Goal: Task Accomplishment & Management: Use online tool/utility

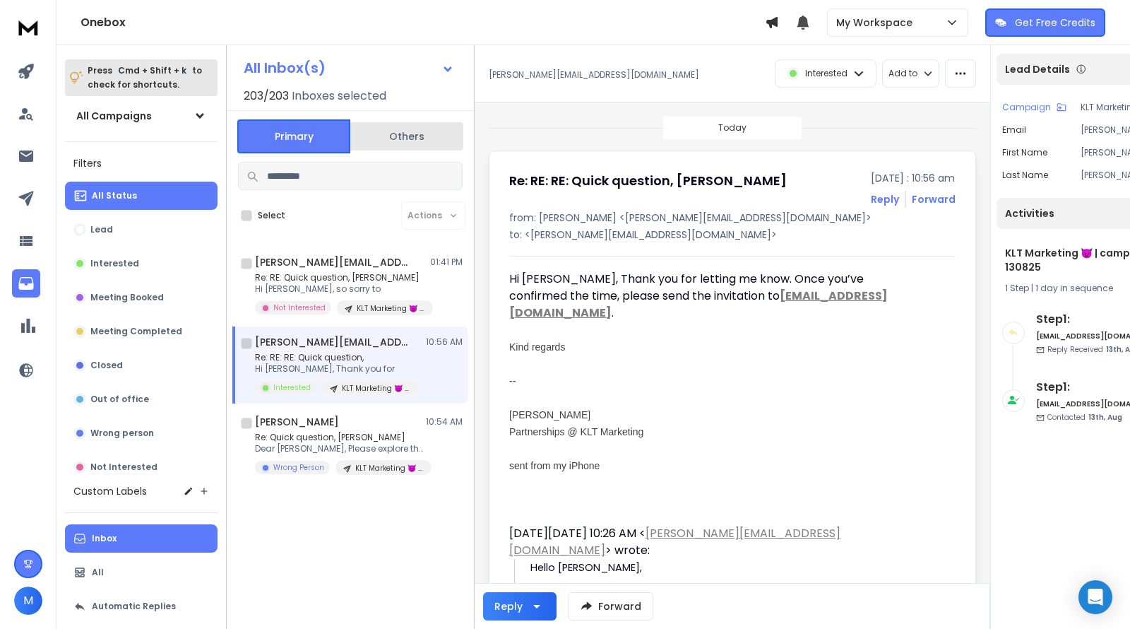
scroll to position [2796, 0]
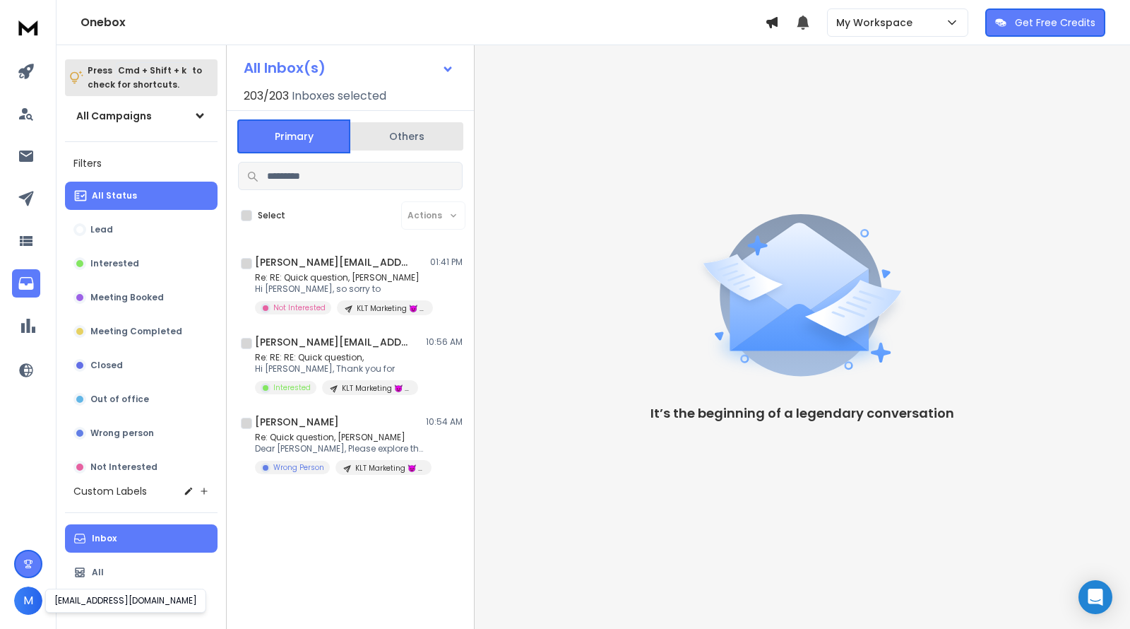
click at [33, 605] on span "M" at bounding box center [28, 600] width 28 height 28
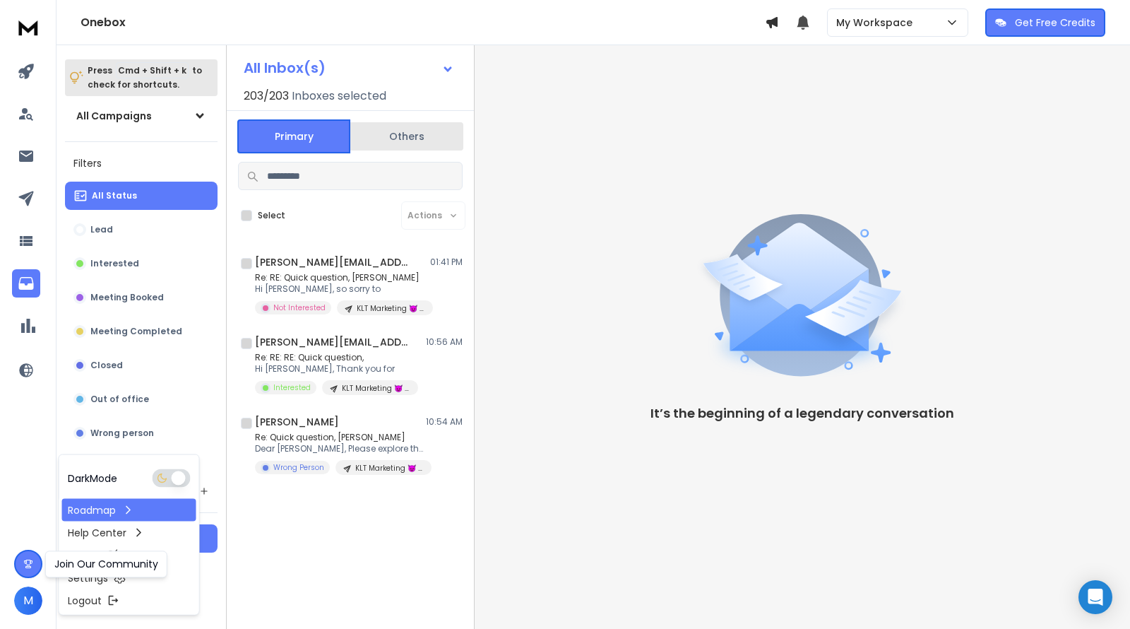
click at [29, 609] on span "M" at bounding box center [28, 600] width 28 height 28
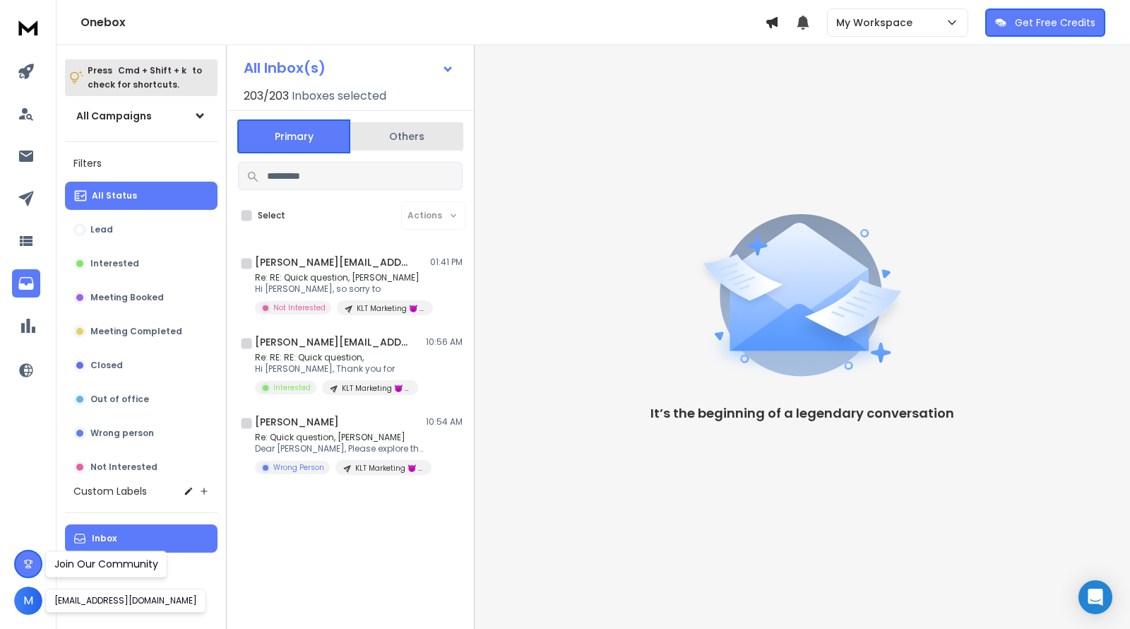
click at [25, 592] on span "M" at bounding box center [28, 600] width 28 height 28
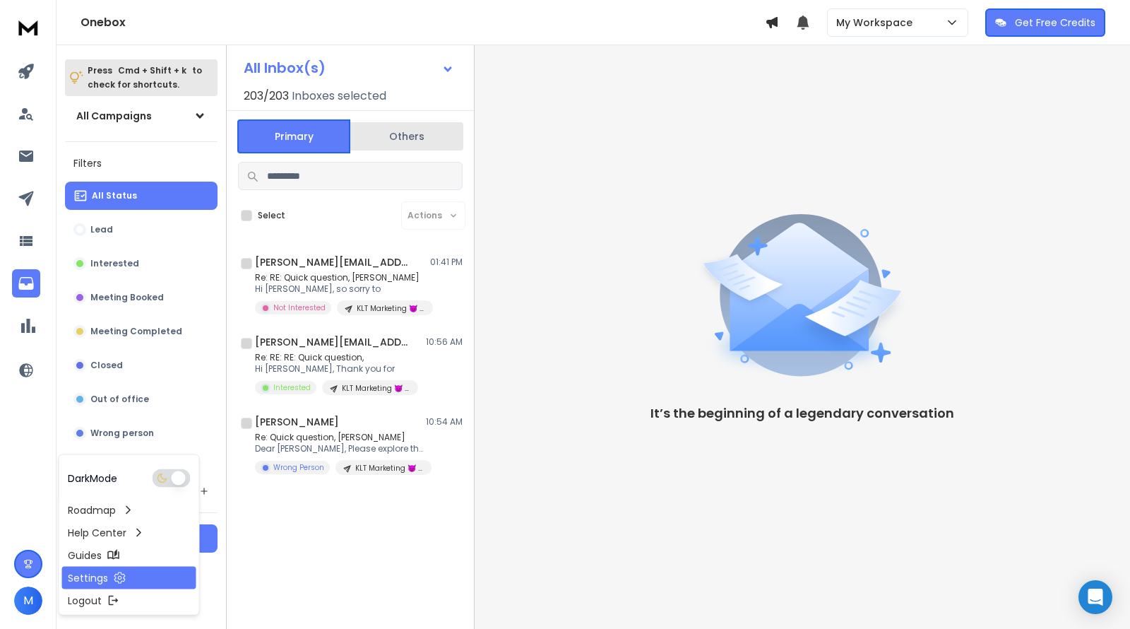
click at [124, 574] on icon at bounding box center [120, 578] width 13 height 13
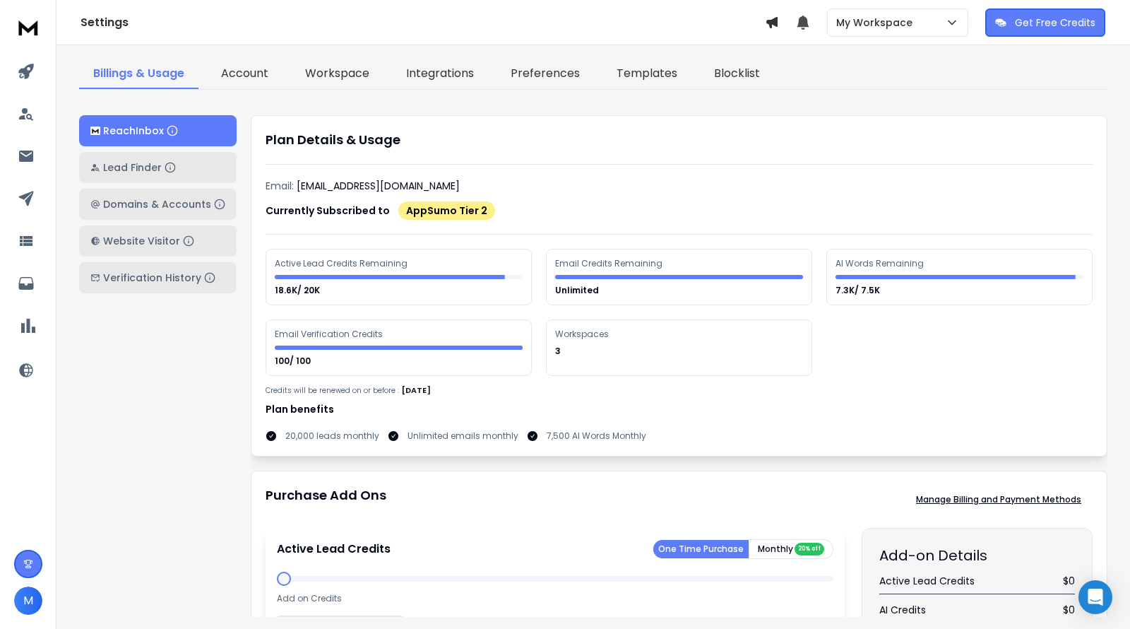
click at [439, 70] on link "Integrations" at bounding box center [440, 74] width 96 height 30
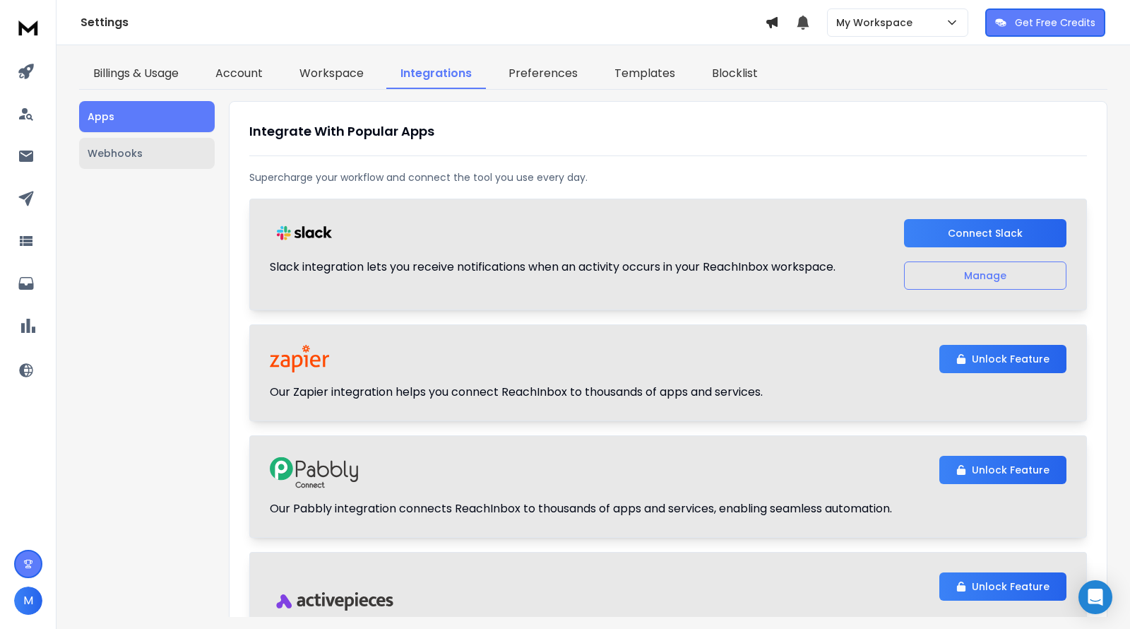
click at [1010, 230] on button "Connect Slack" at bounding box center [985, 233] width 163 height 28
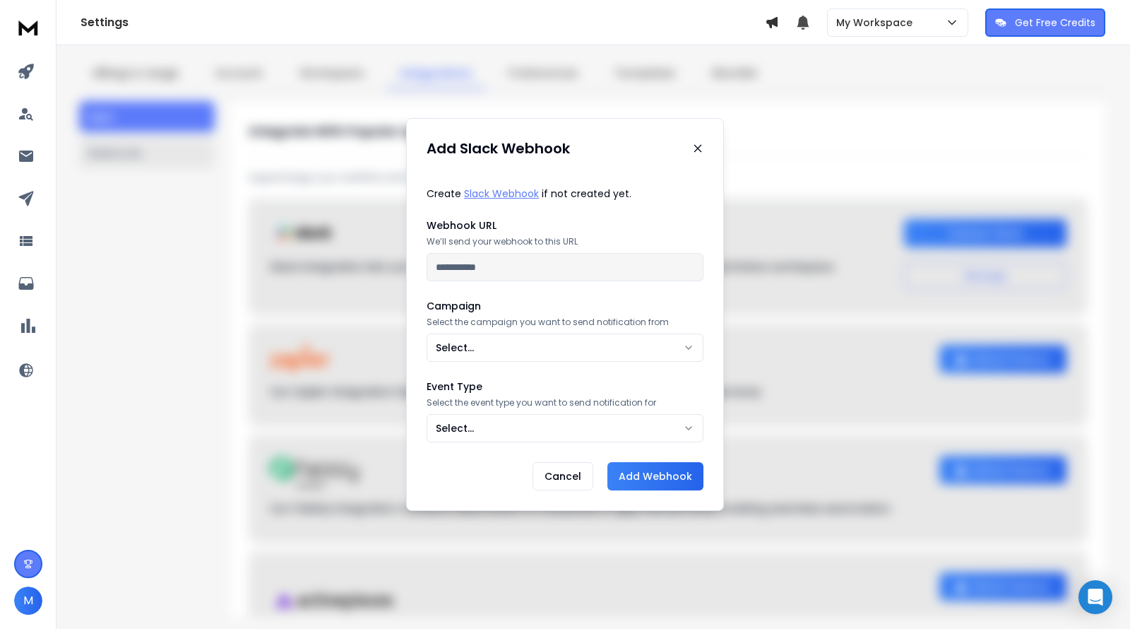
click at [577, 265] on input at bounding box center [565, 267] width 277 height 28
click at [485, 196] on link "Slack Webhook" at bounding box center [501, 194] width 75 height 14
click at [524, 265] on input at bounding box center [565, 267] width 277 height 28
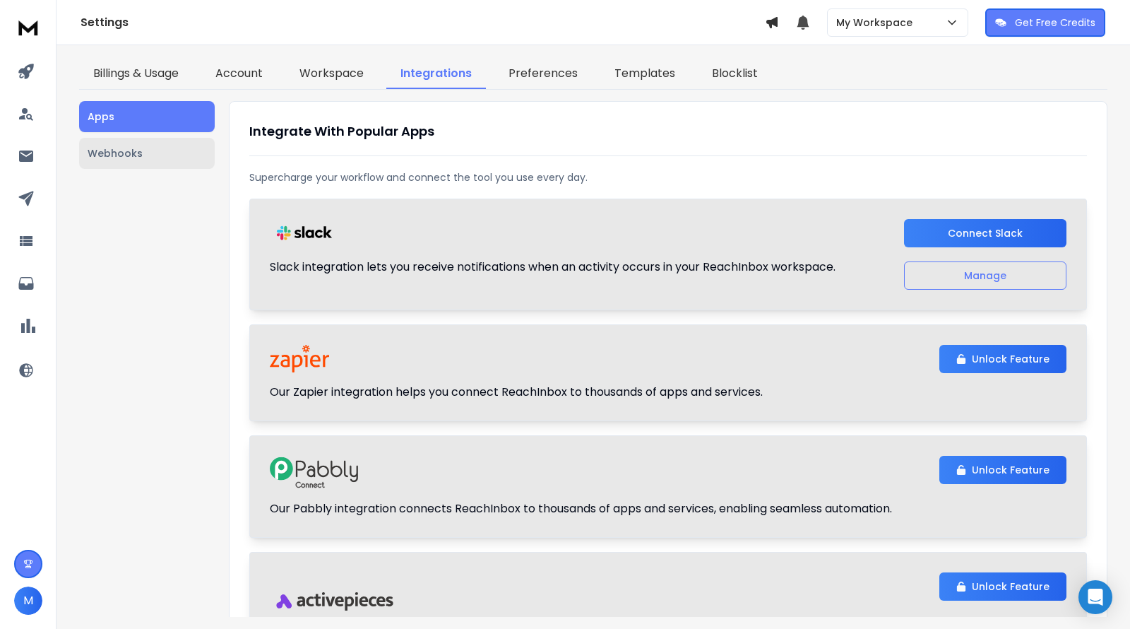
click at [28, 35] on img at bounding box center [28, 27] width 28 height 26
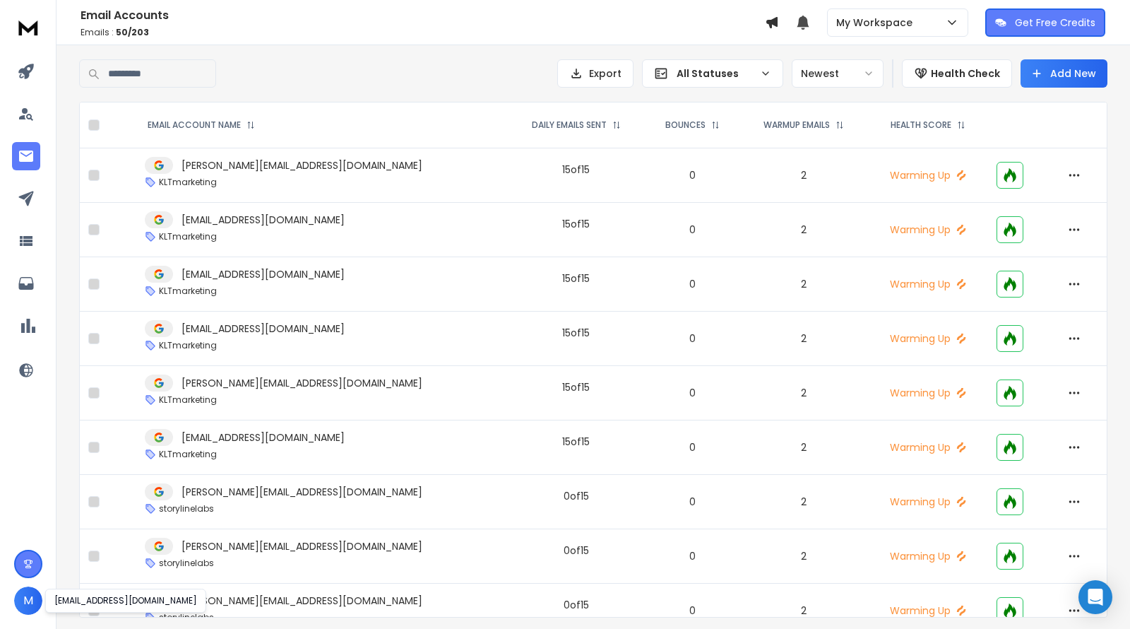
click at [29, 591] on span "M" at bounding box center [28, 600] width 28 height 28
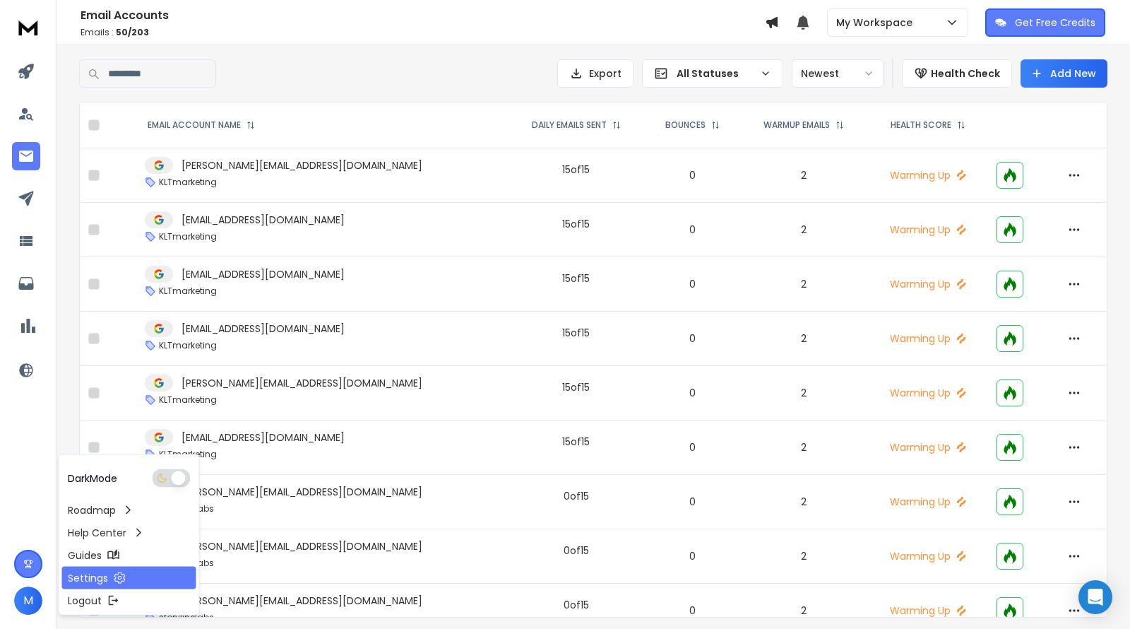
click at [143, 579] on div "Settings" at bounding box center [129, 578] width 134 height 23
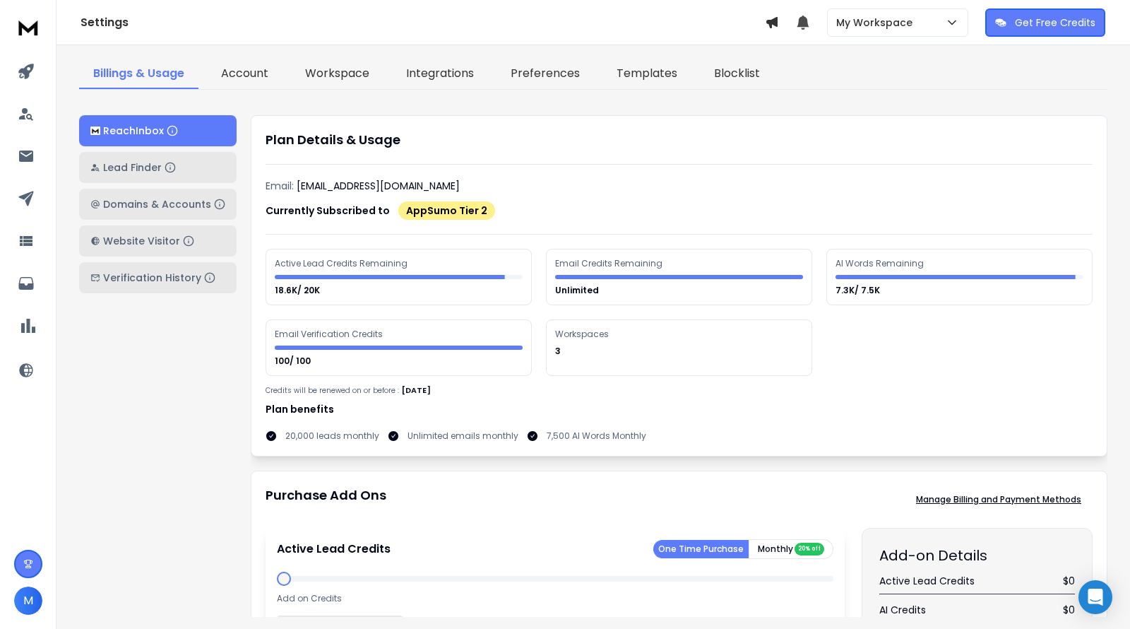
click at [433, 76] on link "Integrations" at bounding box center [440, 74] width 96 height 30
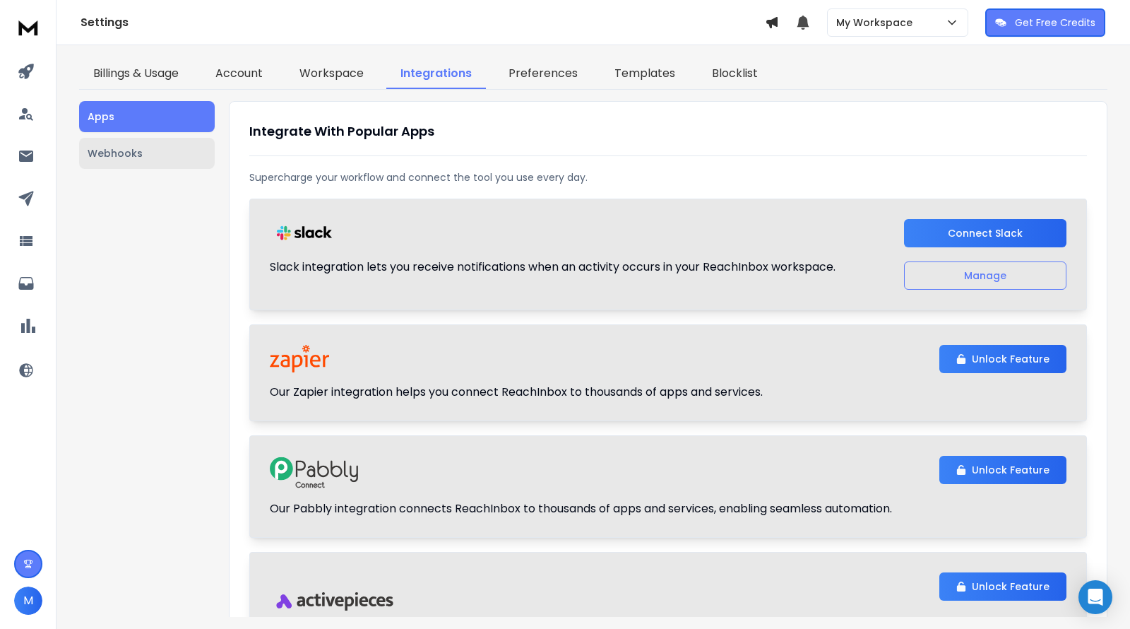
click at [979, 224] on button "Connect Slack" at bounding box center [985, 233] width 163 height 28
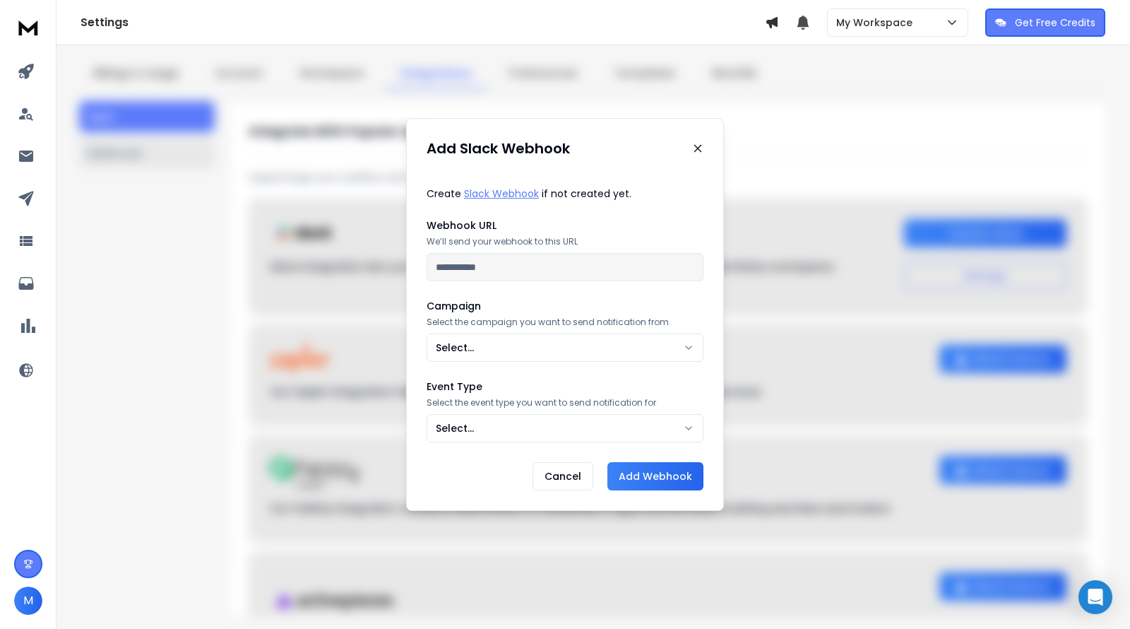
click at [698, 145] on icon at bounding box center [697, 148] width 11 height 11
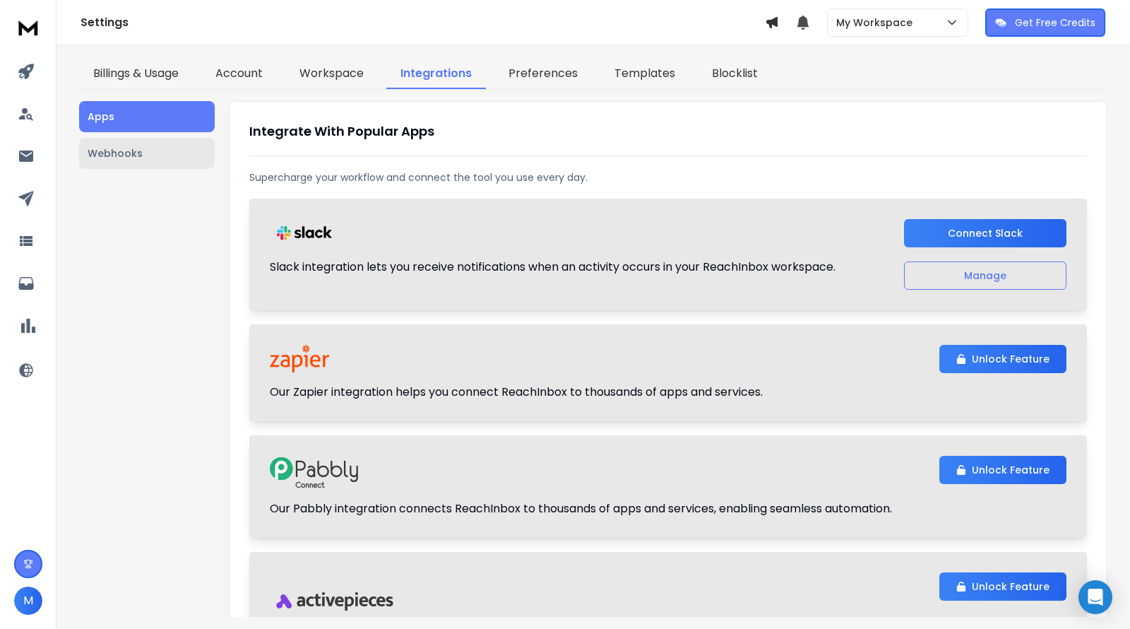
click at [1008, 244] on button "Connect Slack" at bounding box center [985, 233] width 163 height 28
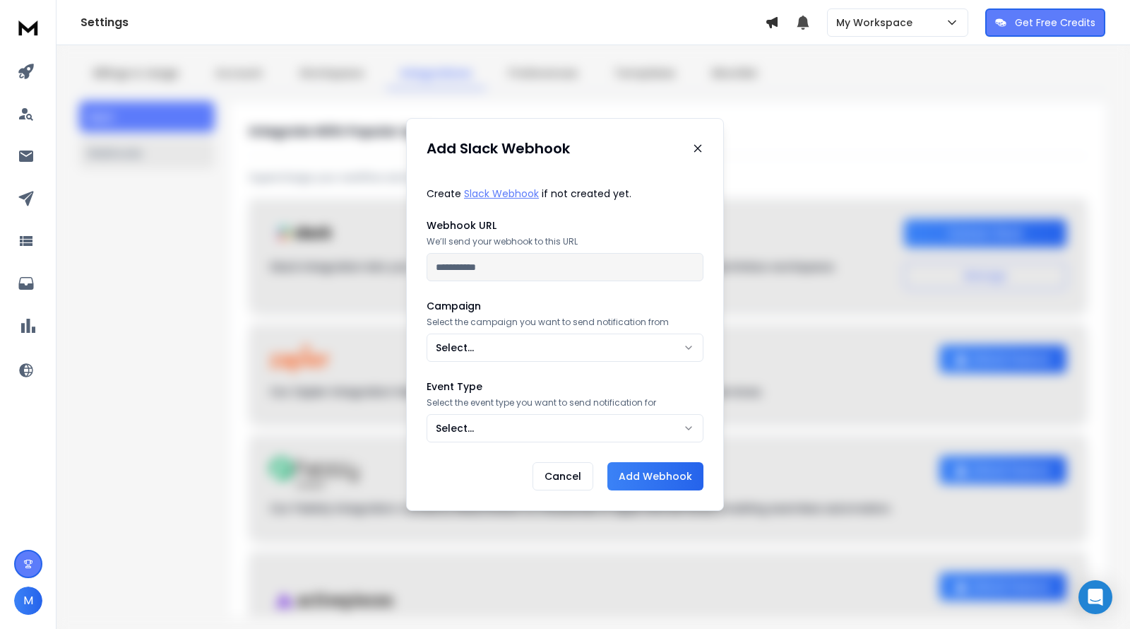
click at [536, 273] on input at bounding box center [565, 267] width 277 height 28
paste input "**********"
type input "**********"
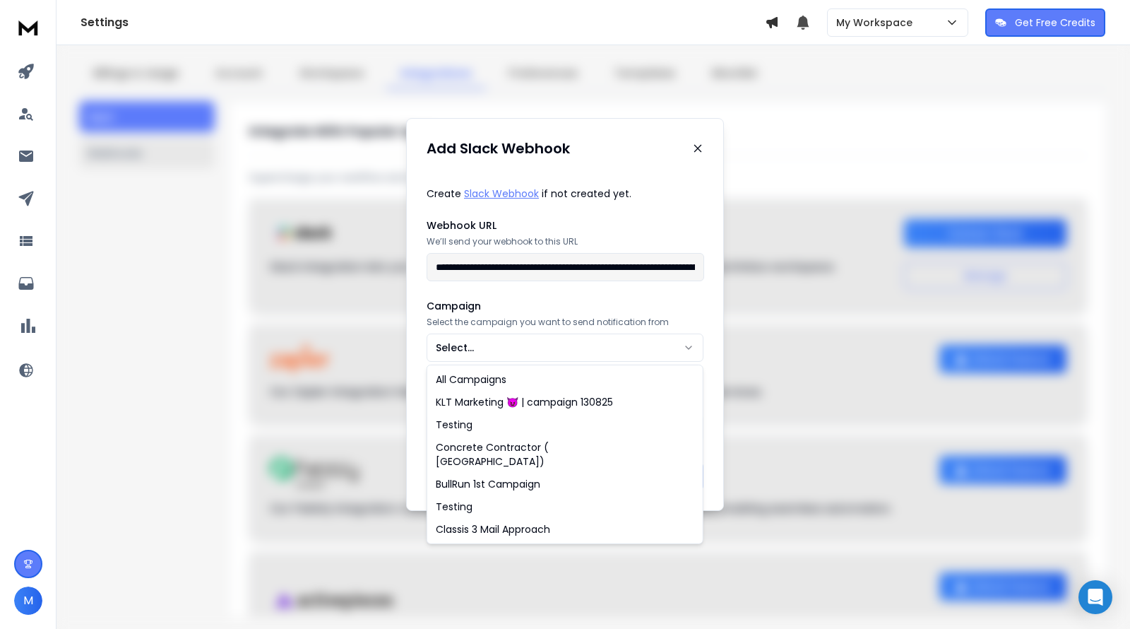
click at [537, 340] on button "Select..." at bounding box center [565, 347] width 277 height 28
select select "*****"
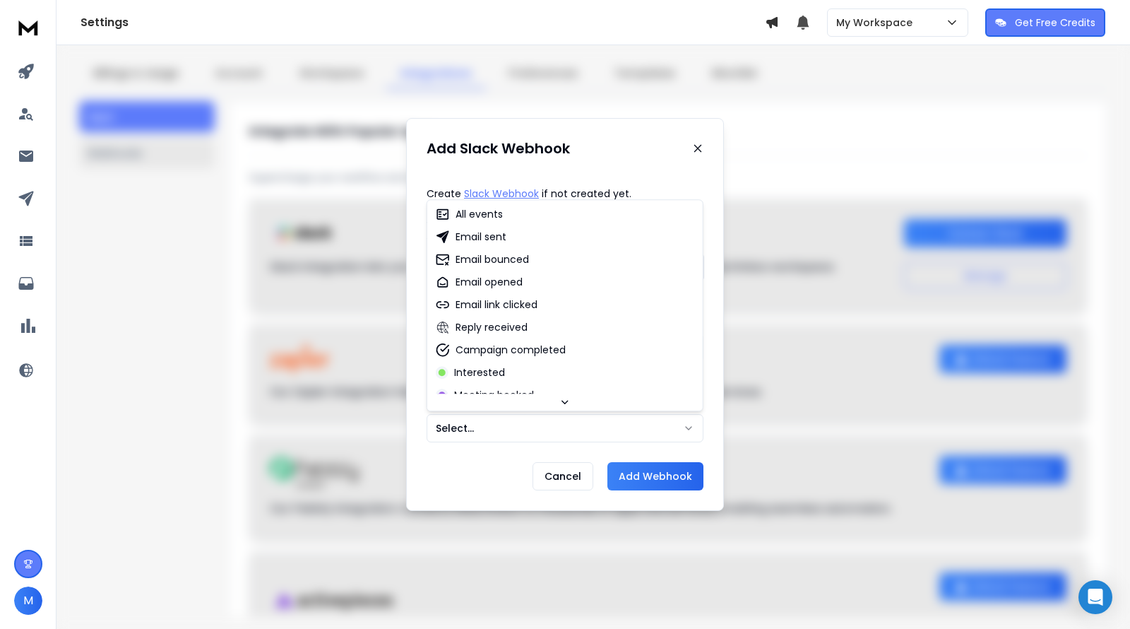
click at [529, 432] on button "Select..." at bounding box center [565, 428] width 277 height 28
select select "**********"
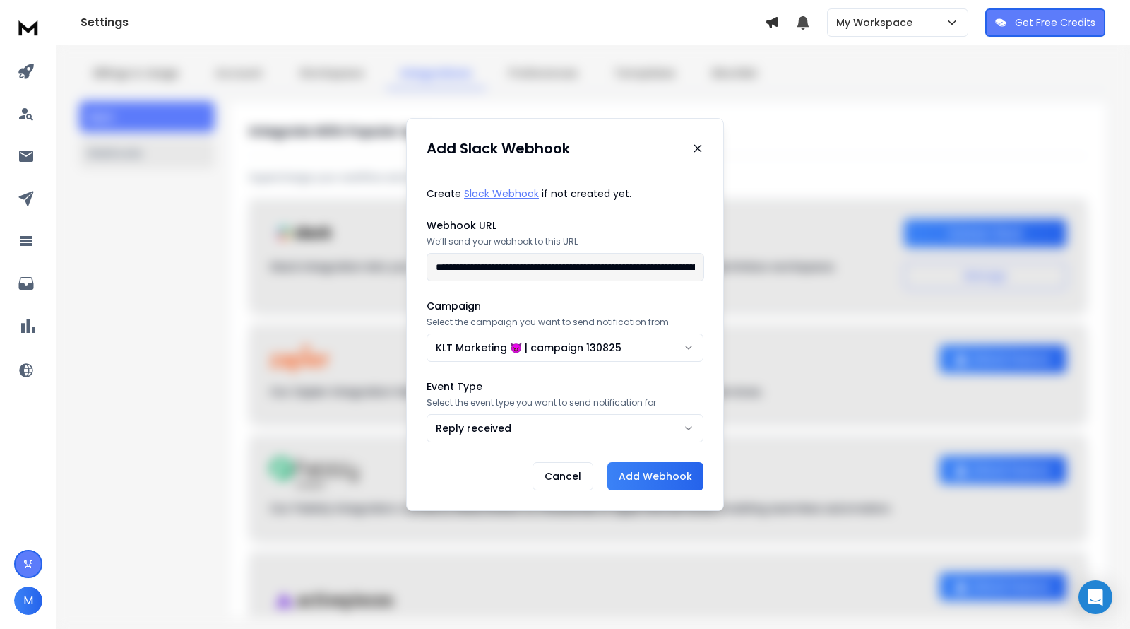
click at [640, 490] on button "Add Webhook" at bounding box center [656, 476] width 96 height 28
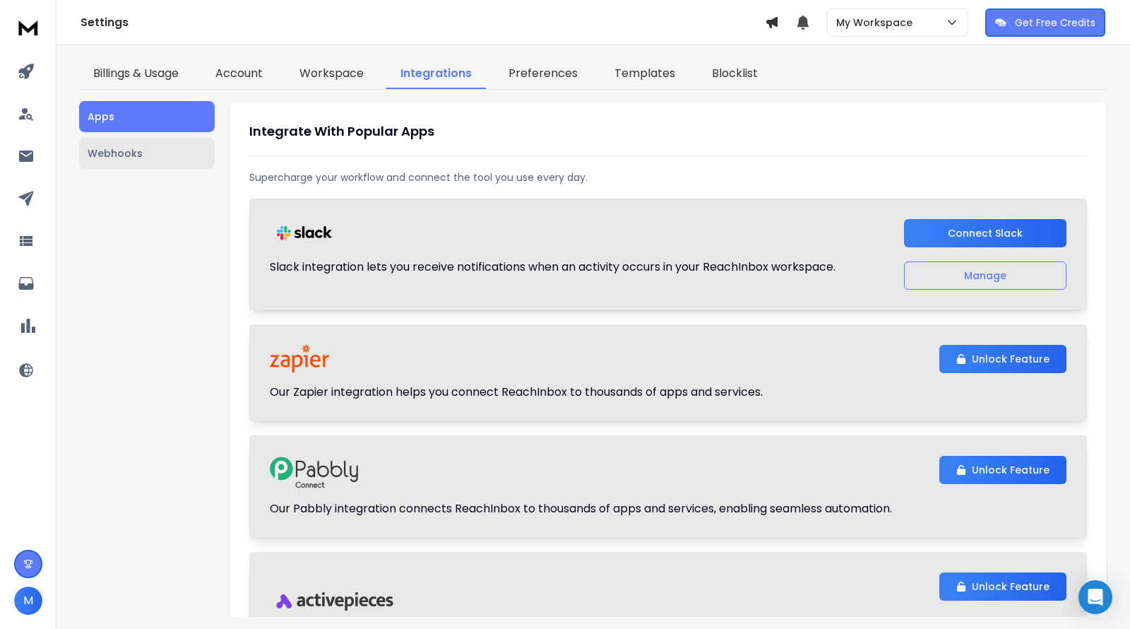
click at [480, 24] on h1 "Settings" at bounding box center [423, 22] width 685 height 17
